Goal: Task Accomplishment & Management: Use online tool/utility

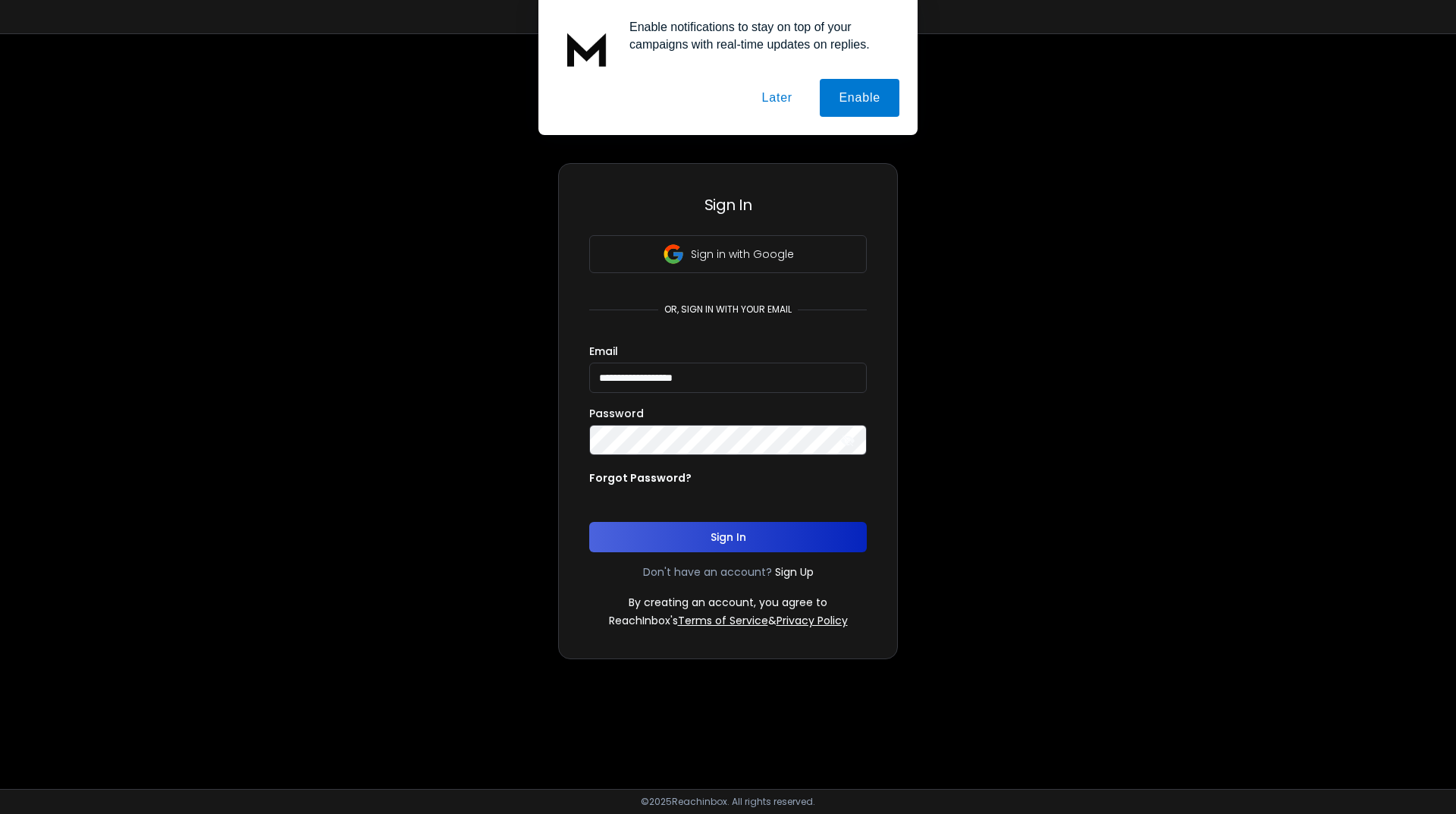
click at [774, 103] on button "Later" at bounding box center [776, 98] width 68 height 38
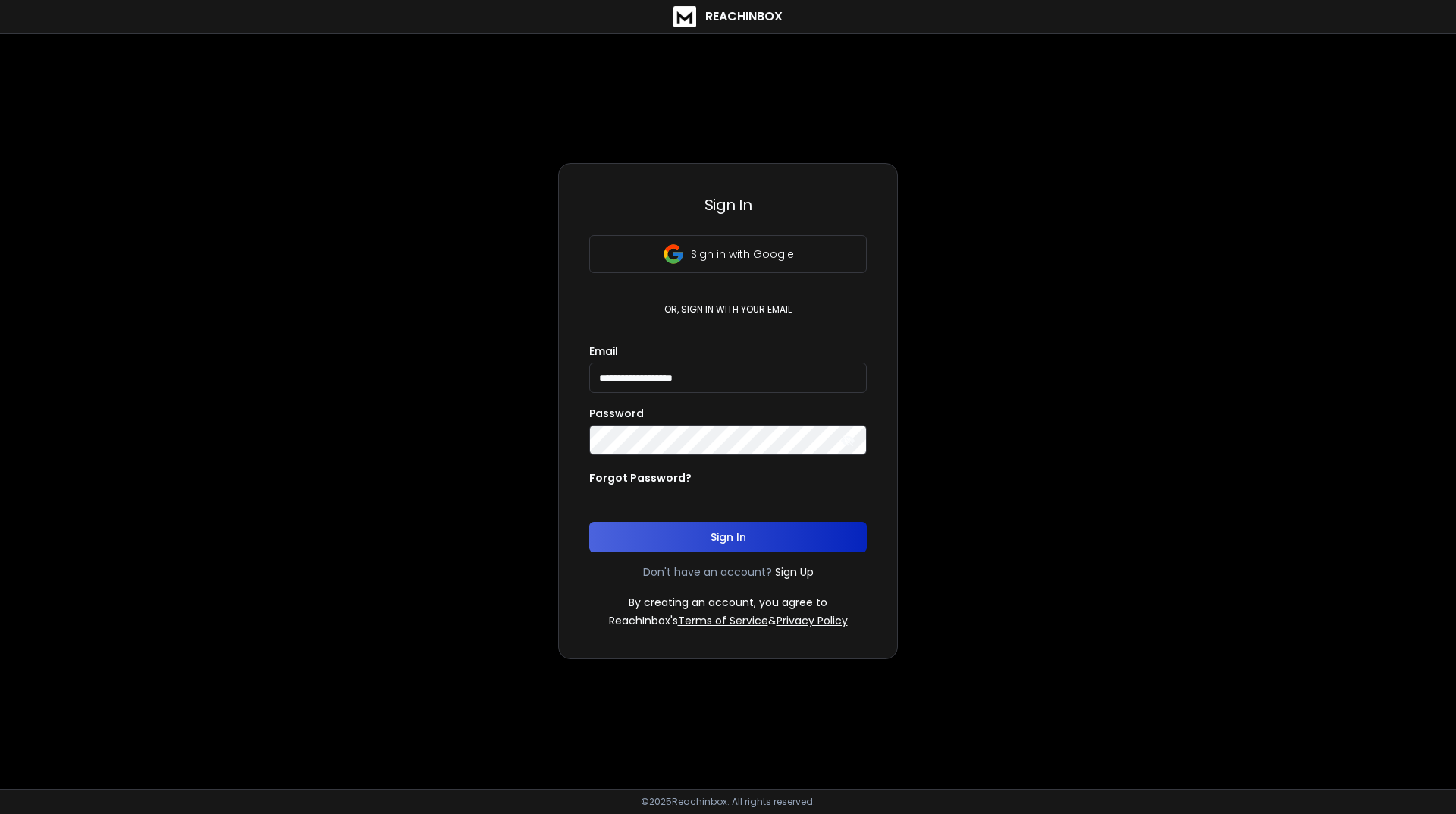
click at [740, 533] on button "Sign In" at bounding box center [728, 537] width 278 height 31
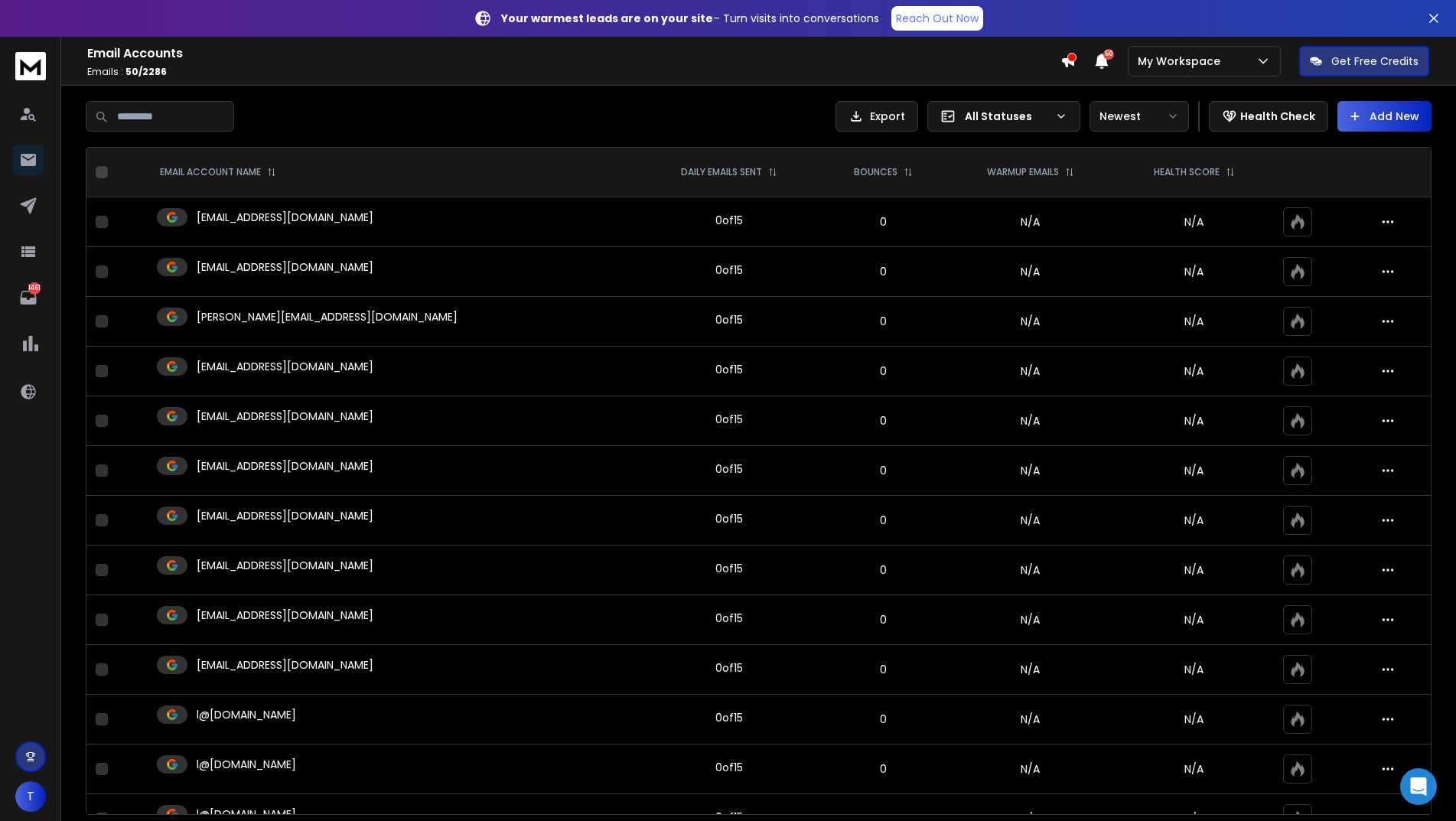
click at [1359, 119] on icon at bounding box center [1355, 116] width 11 height 11
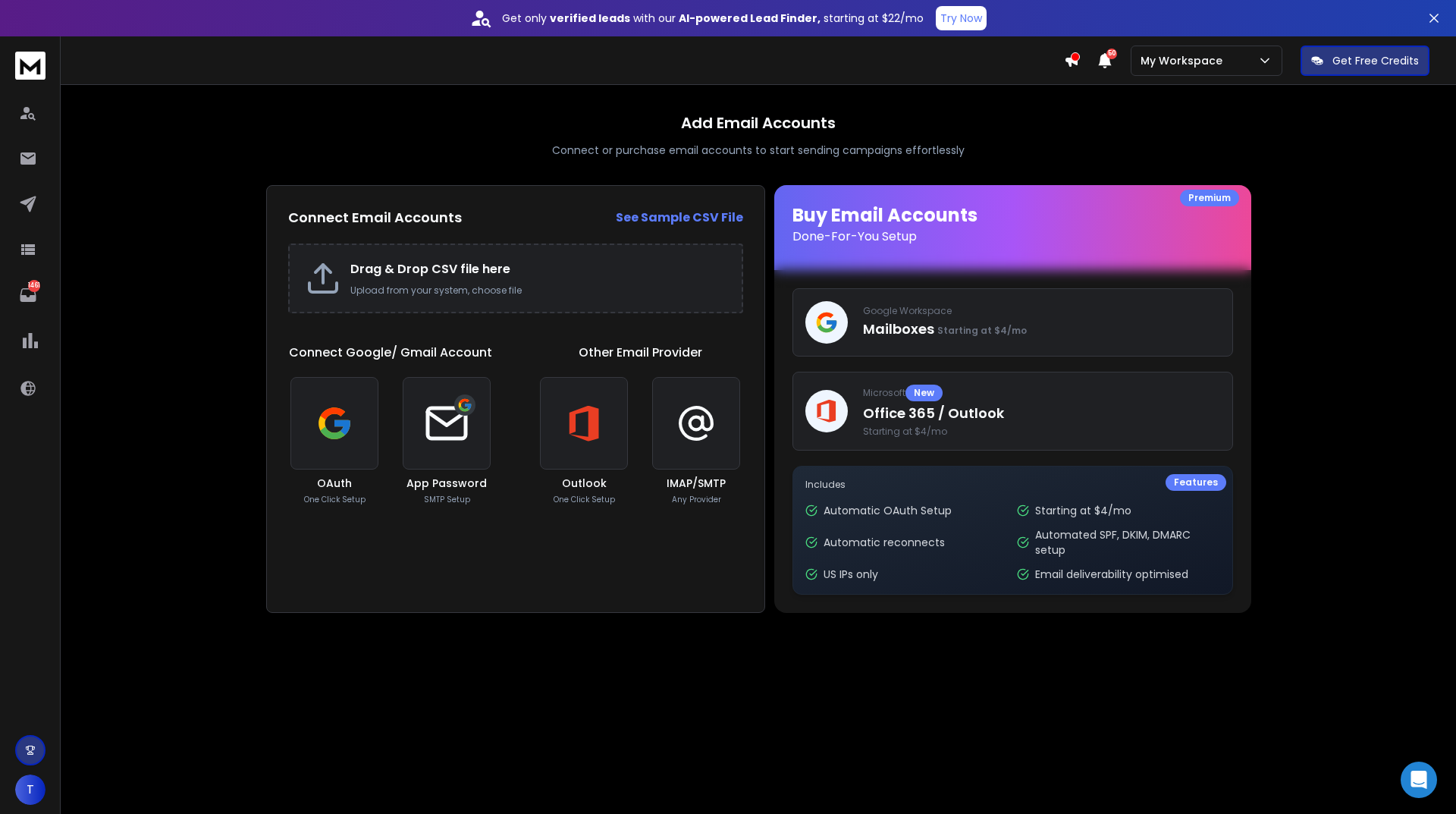
click at [335, 427] on icon at bounding box center [335, 423] width 38 height 46
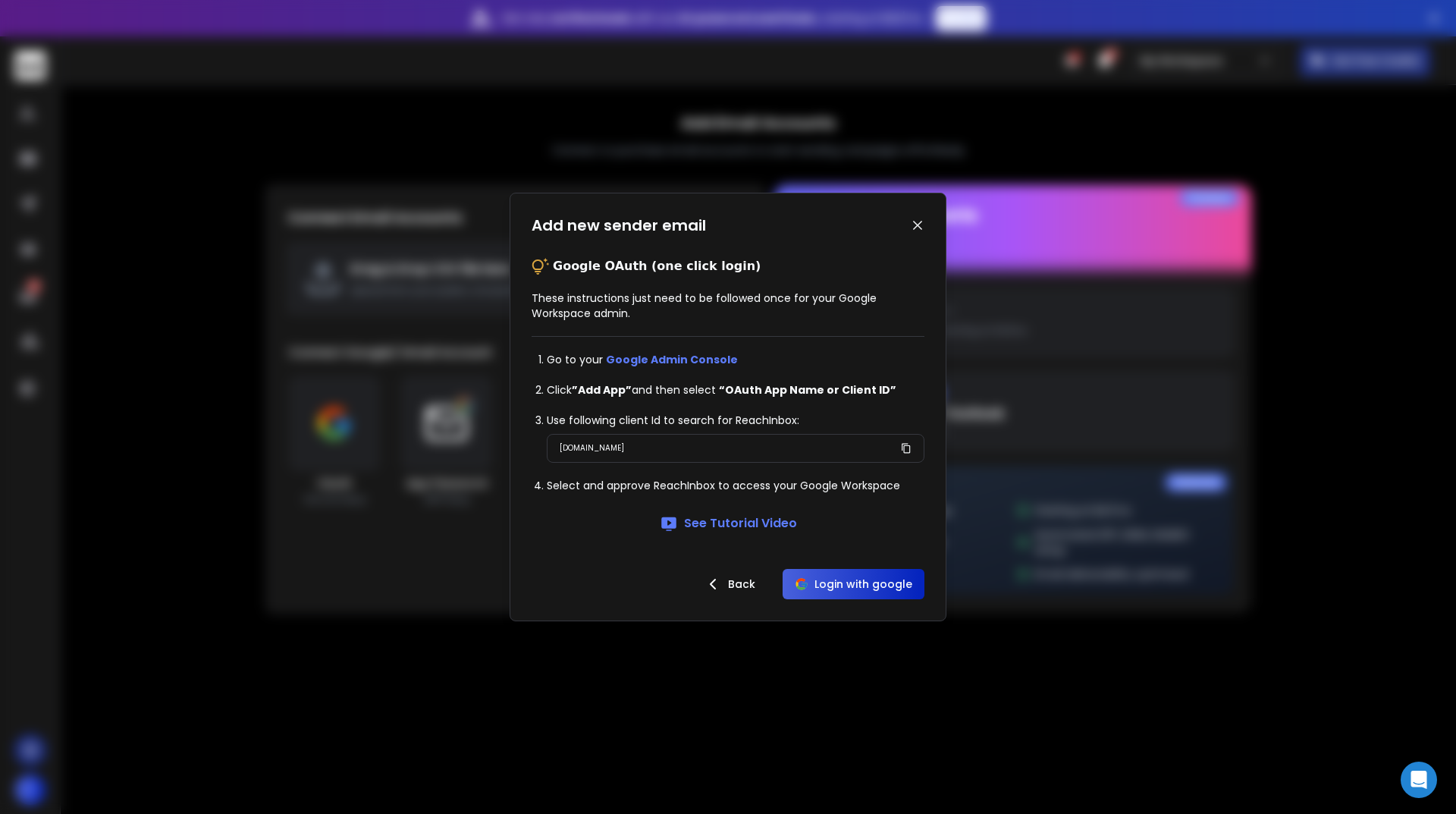
click at [819, 592] on button "Login with google" at bounding box center [853, 584] width 142 height 31
